Goal: Communication & Community: Answer question/provide support

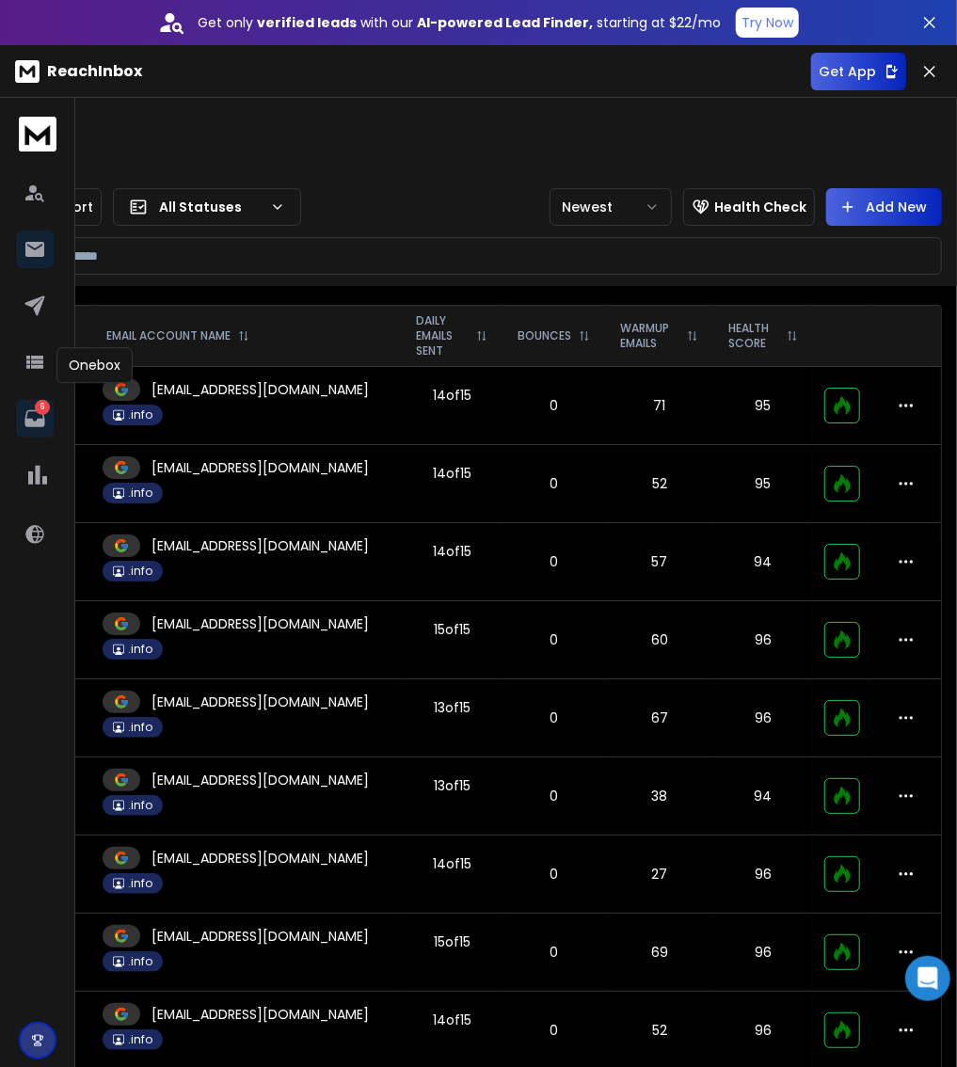
click at [36, 400] on p "6" at bounding box center [42, 407] width 15 height 15
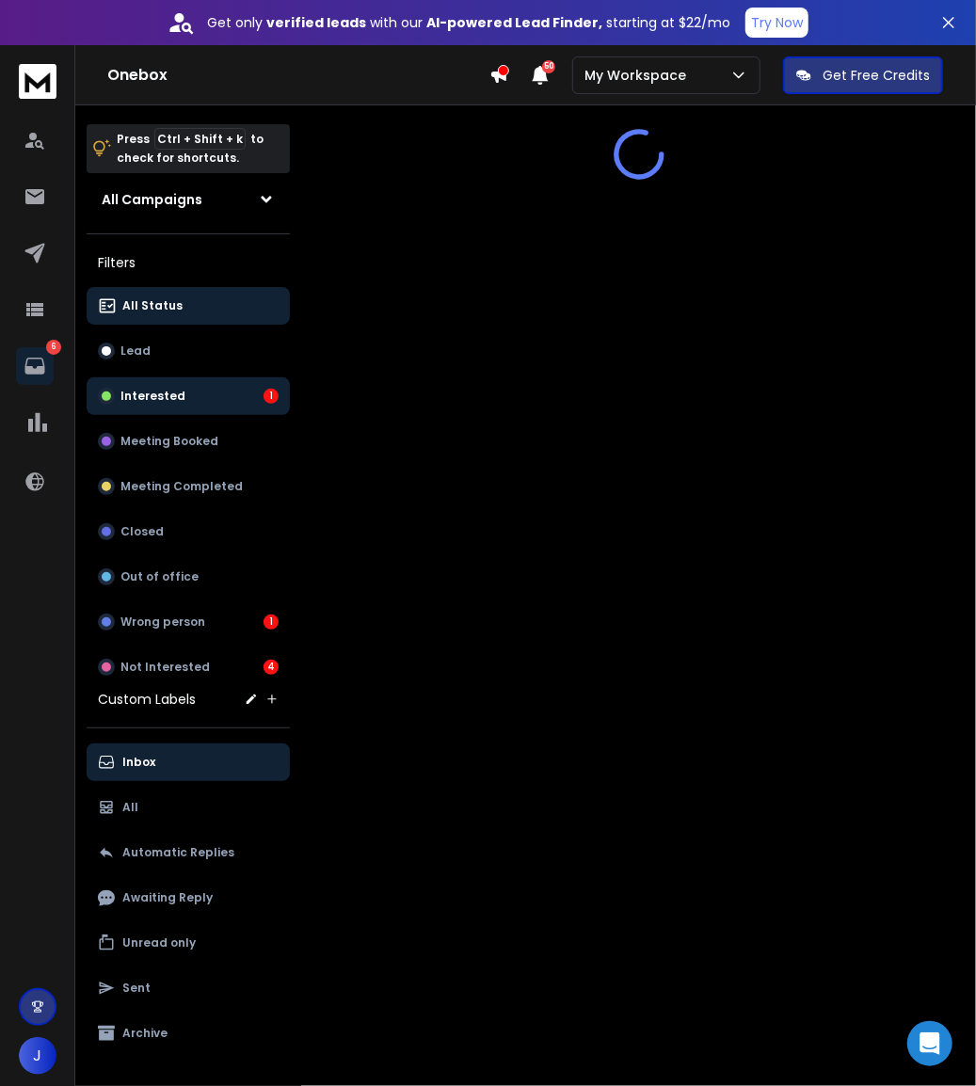
click at [218, 385] on button "Interested 1" at bounding box center [188, 396] width 203 height 38
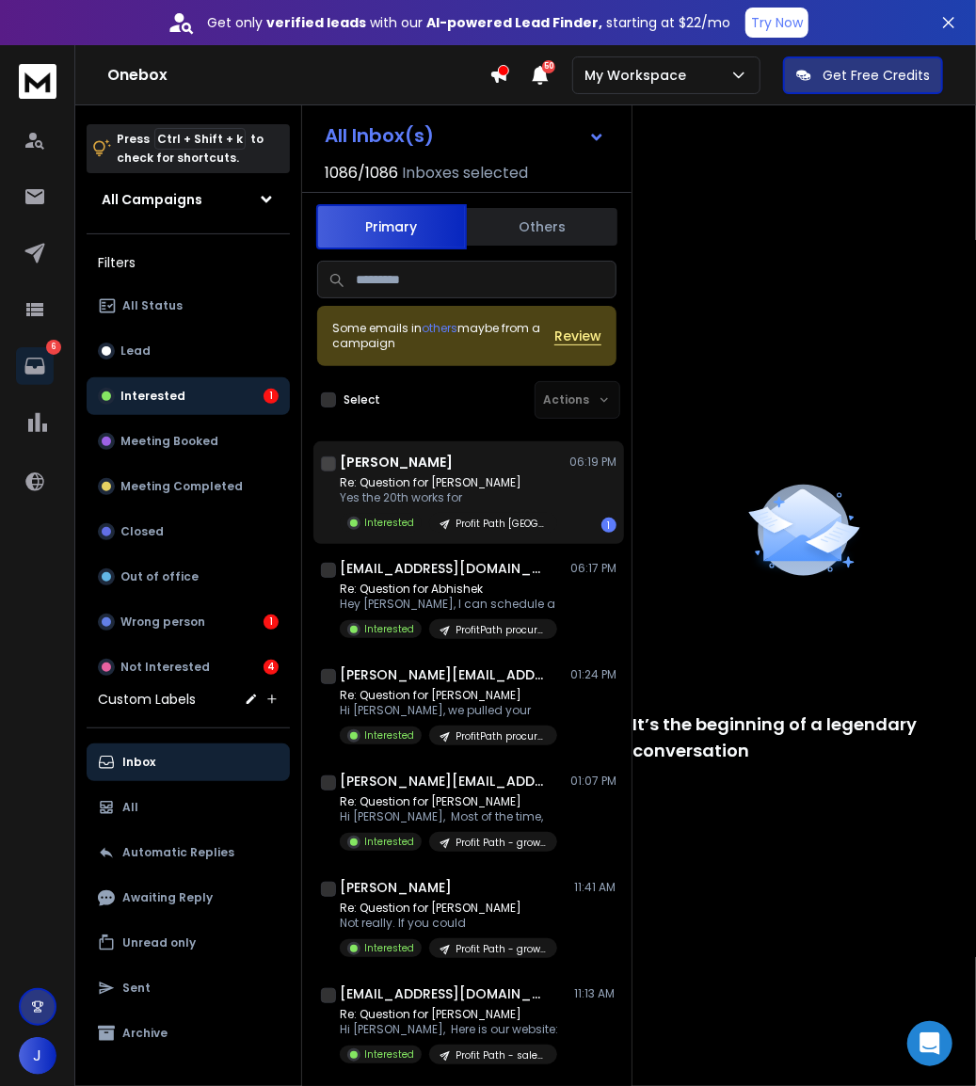
click at [501, 490] on p "Yes the 20th works for" at bounding box center [448, 497] width 217 height 15
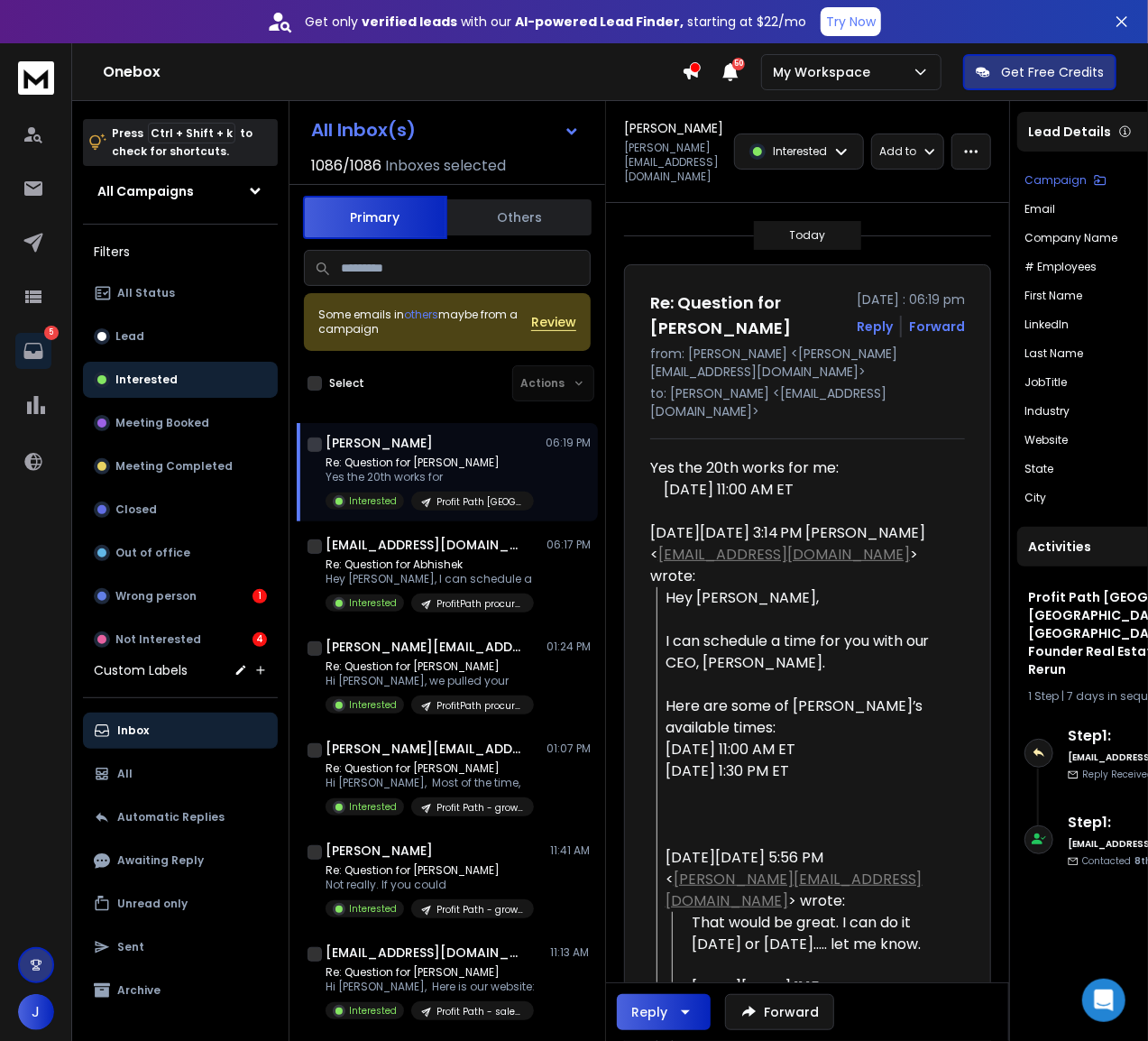
click at [709, 345] on p "from: [PERSON_NAME] <[PERSON_NAME][EMAIL_ADDRESS][DOMAIN_NAME]>" at bounding box center [808, 363] width 314 height 36
copy p "[PERSON_NAME]"
click at [738, 345] on p "from: [PERSON_NAME] <[PERSON_NAME][EMAIL_ADDRESS][DOMAIN_NAME]>" at bounding box center [808, 363] width 314 height 36
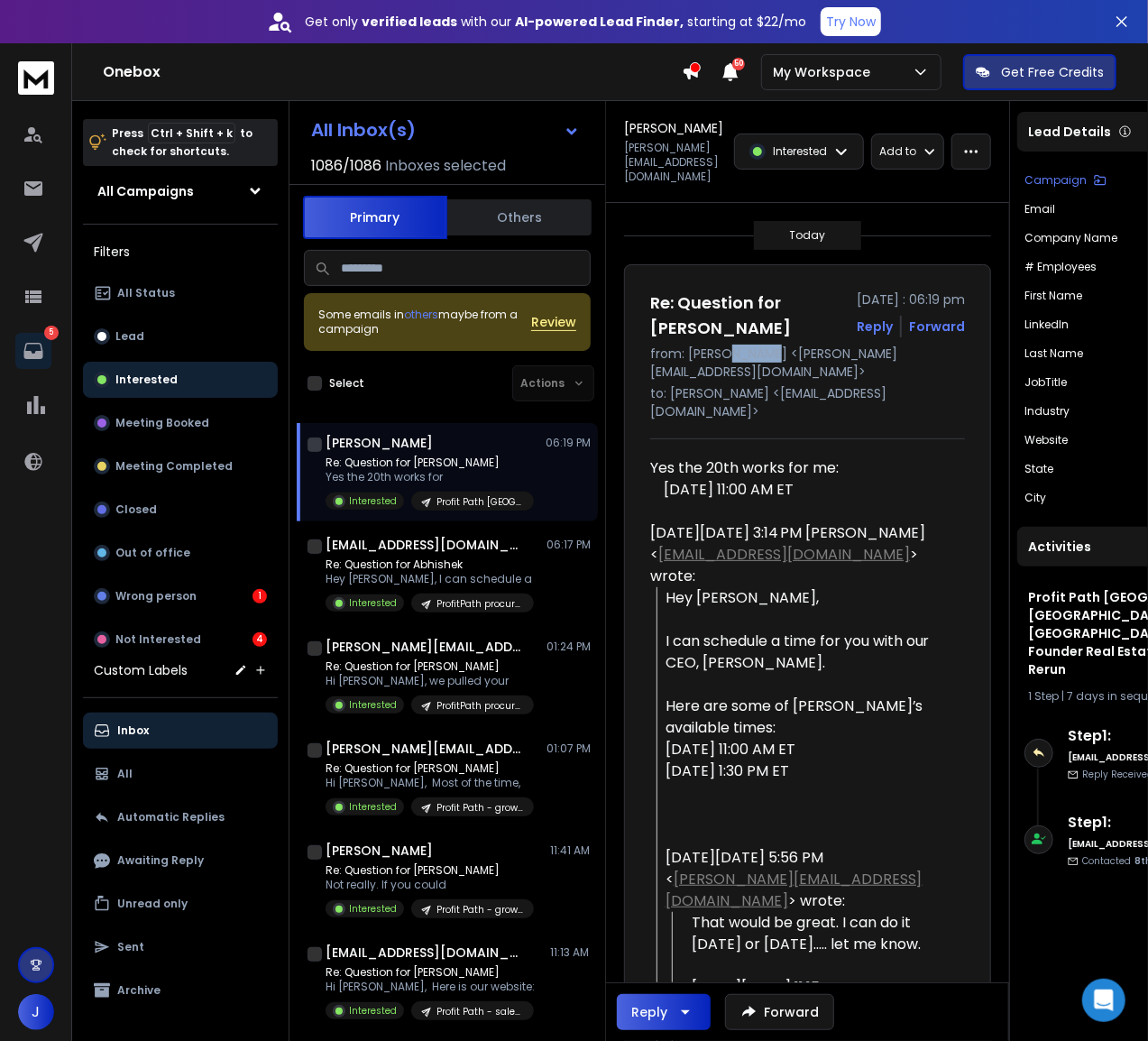
copy p "[PERSON_NAME]"
drag, startPoint x: 779, startPoint y: 314, endPoint x: 972, endPoint y: 330, distance: 193.7
click at [934, 345] on p "from: [PERSON_NAME] <[PERSON_NAME][EMAIL_ADDRESS][DOMAIN_NAME]>" at bounding box center [808, 363] width 314 height 36
copy p "[PERSON_NAME][EMAIL_ADDRESS][DOMAIN_NAME]"
click at [652, 1010] on div "Reply" at bounding box center [650, 1012] width 36 height 18
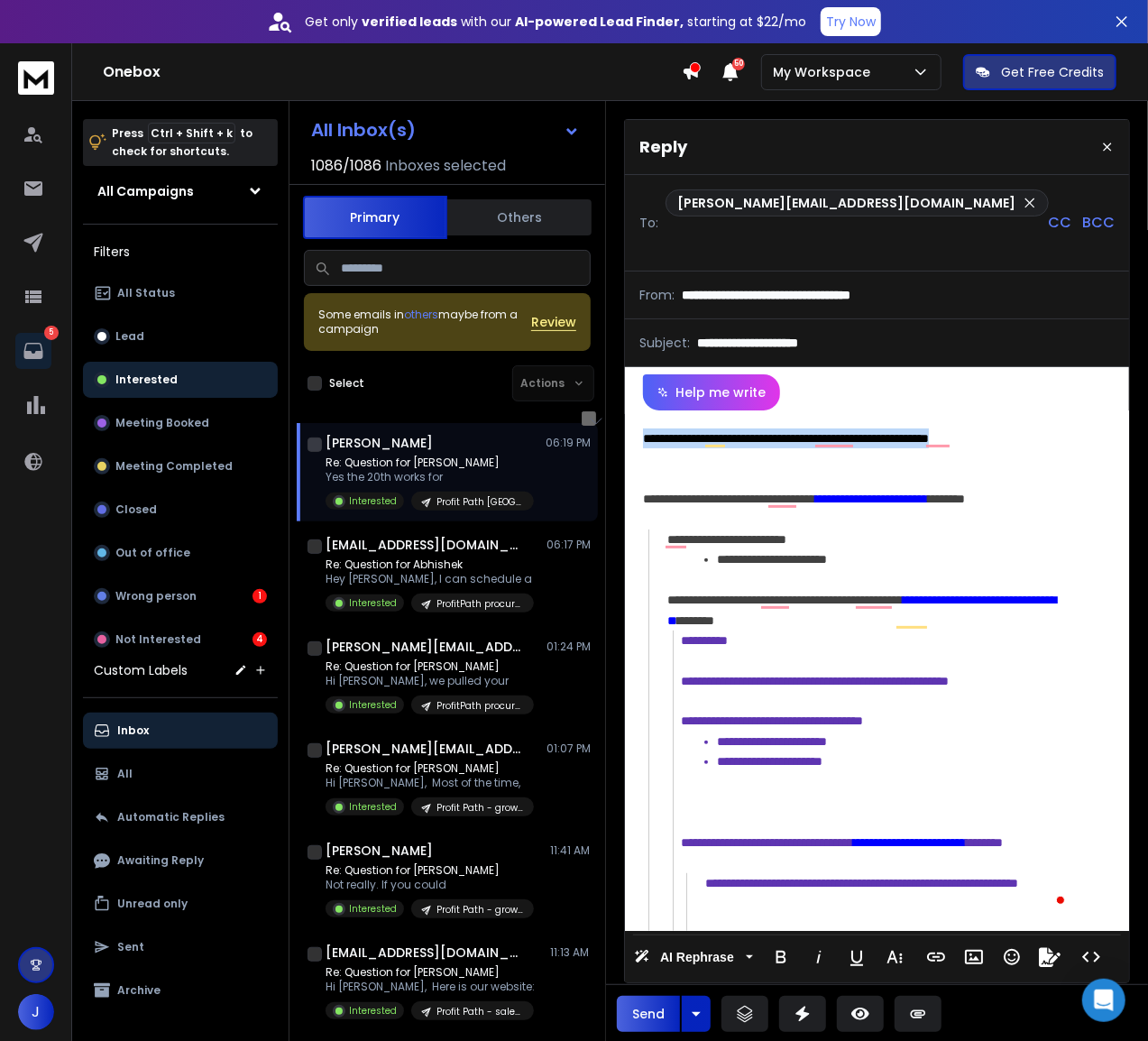
drag, startPoint x: 1006, startPoint y: 444, endPoint x: 624, endPoint y: 423, distance: 382.6
click at [615, 437] on div "**********" at bounding box center [877, 655] width 542 height 1108
copy div "**********"
click at [934, 450] on div "To enrich screen reader interactions, please activate Accessibility in Grammarl…" at bounding box center [877, 458] width 468 height 20
drag, startPoint x: 1024, startPoint y: 437, endPoint x: 632, endPoint y: 420, distance: 392.4
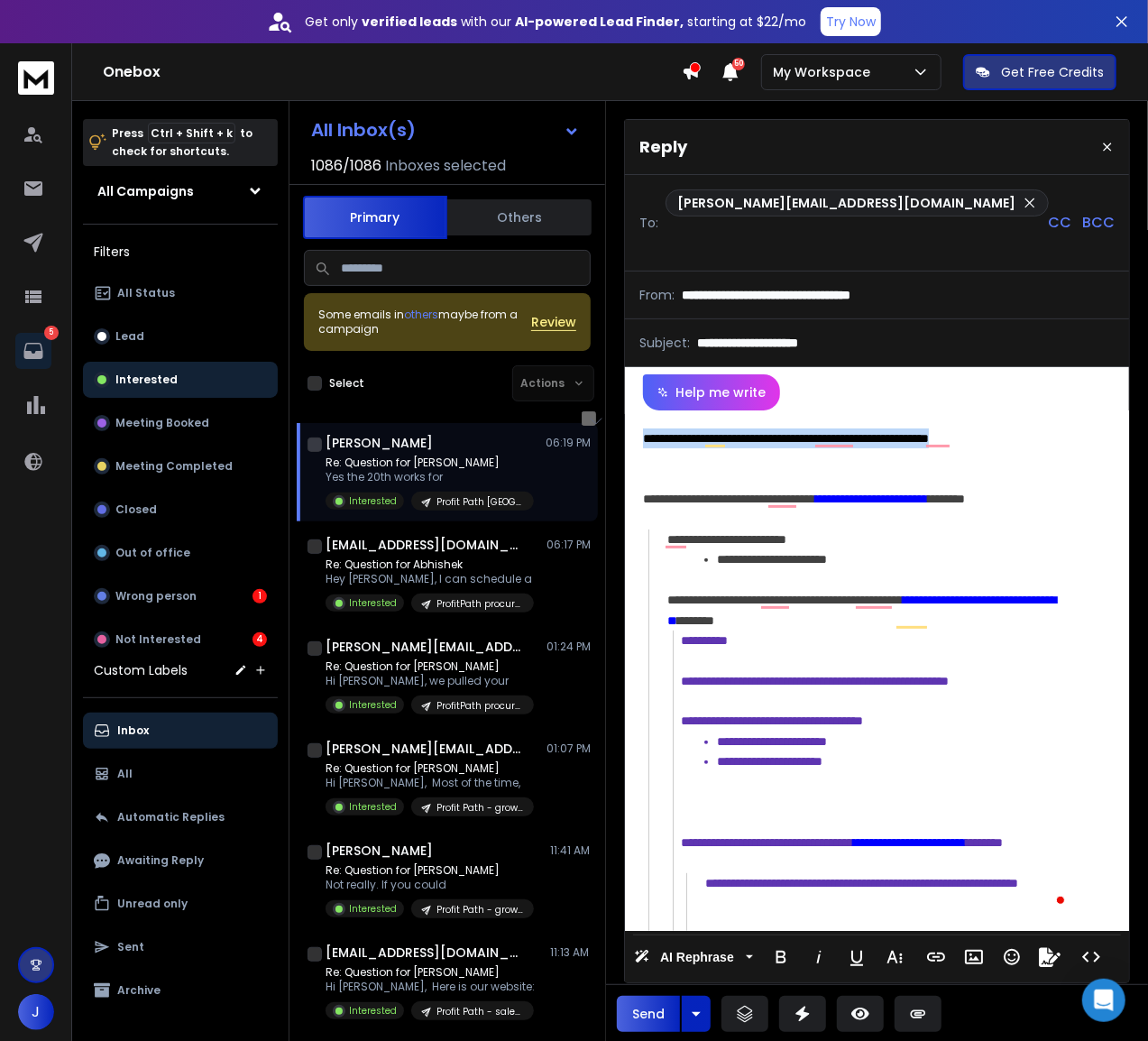
click at [632, 420] on div "**********" at bounding box center [877, 670] width 504 height 520
click at [638, 1014] on button "Send" at bounding box center [649, 1014] width 63 height 36
